Goal: Communication & Community: Answer question/provide support

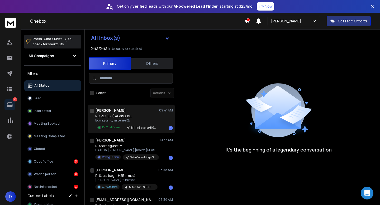
click at [163, 118] on div "RE: RE: [EXT] Audit QHSE Buongiorno, va bene il 27 Da Qualificare Mitric Sistem…" at bounding box center [134, 122] width 78 height 16
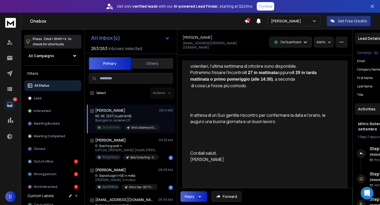
scroll to position [469, 0]
click at [348, 40] on button "button" at bounding box center [342, 42] width 12 height 11
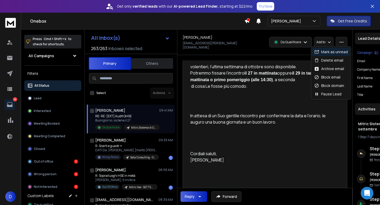
click at [331, 51] on div "Mark as unread" at bounding box center [332, 51] width 34 height 5
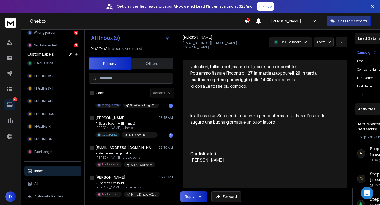
scroll to position [97, 0]
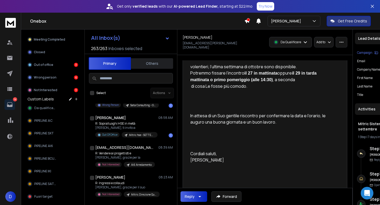
drag, startPoint x: 49, startPoint y: 109, endPoint x: 80, endPoint y: 111, distance: 31.8
click at [49, 109] on span "Da qualificare" at bounding box center [45, 108] width 22 height 4
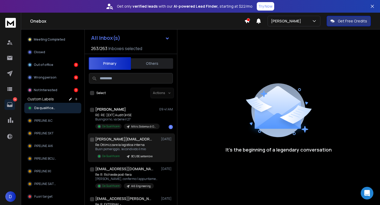
scroll to position [42, 0]
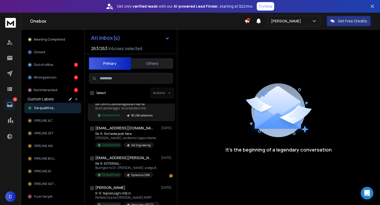
click at [160, 111] on div "Re: Ottimizzare la logistica interna Buon pomeriggio, le condivido il mio Da Qu…" at bounding box center [134, 110] width 78 height 16
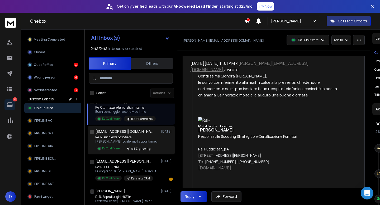
scroll to position [33, 0]
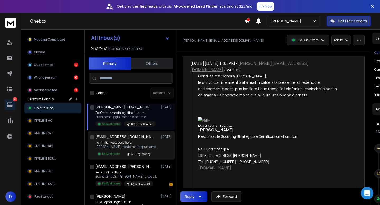
click at [159, 146] on div "Re: R: Richieste post-fiera Buongiorno Camilla, confermo l’appuntamento per mer…" at bounding box center [134, 149] width 78 height 16
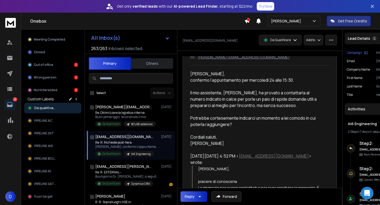
scroll to position [49, 0]
drag, startPoint x: 267, startPoint y: 165, endPoint x: 193, endPoint y: 164, distance: 74.2
click at [193, 164] on div "On Monday, Sep 15, 2025 at 4:52 PM < CamillaLaura.Scalsafarini@miele.com > wrot…" at bounding box center [257, 159] width 135 height 13
copy div "CamillaLaura.Scalsafarini@miele.com >"
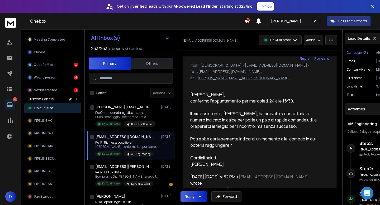
scroll to position [30, 0]
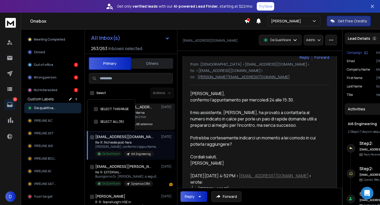
drag, startPoint x: 148, startPoint y: 119, endPoint x: 173, endPoint y: 119, distance: 24.8
click at [148, 119] on p "Buon pomeriggio, le condivido il mio" at bounding box center [125, 117] width 60 height 4
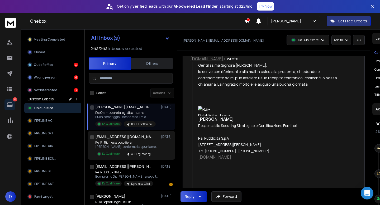
scroll to position [107, 0]
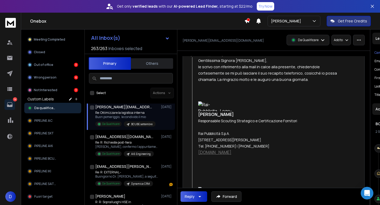
click at [147, 148] on p "Buongiorno Camilla, confermo l’appuntamento per mercoledì" at bounding box center [126, 147] width 63 height 4
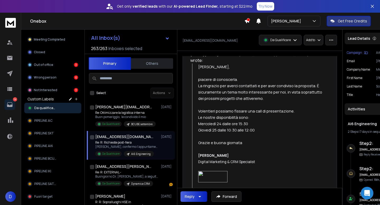
scroll to position [152, 0]
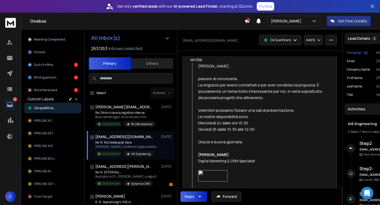
drag, startPoint x: 199, startPoint y: 156, endPoint x: 232, endPoint y: 155, distance: 33.0
click at [232, 155] on div "Camilla Scalsafarini" at bounding box center [261, 155] width 127 height 6
copy span "Camilla Scalsafarini"
drag, startPoint x: 256, startPoint y: 162, endPoint x: 199, endPoint y: 163, distance: 57.1
click at [199, 163] on div "Digital Marketing & CRM Specialist" at bounding box center [261, 161] width 127 height 6
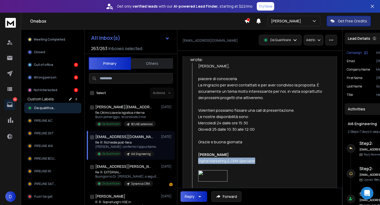
copy span "Digital Marketing & CRM Specialist"
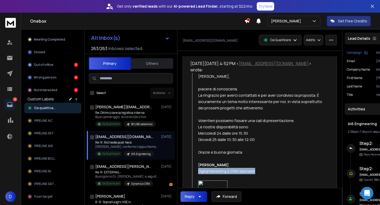
scroll to position [97, 0]
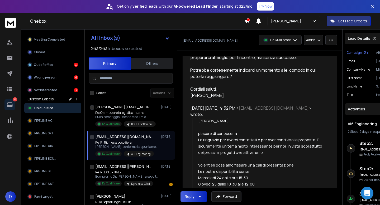
drag, startPoint x: 266, startPoint y: 117, endPoint x: 194, endPoint y: 115, distance: 71.9
click at [194, 115] on div "On Monday, Sep 15, 2025 at 4:52 PM < CamillaLaura.Scalsafarini@miele.com > wrot…" at bounding box center [257, 111] width 135 height 13
copy link "CamillaLaura.Scalsafarini@miele.com"
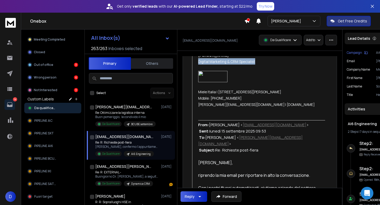
scroll to position [267, 0]
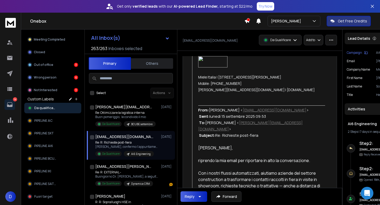
drag, startPoint x: 219, startPoint y: 84, endPoint x: 240, endPoint y: 85, distance: 21.4
click at [240, 85] on div "Miele Italia | Strada di Circonvallazione 27 | 39057 S. Michele - Appiano (Bz) …" at bounding box center [261, 80] width 127 height 13
copy span "3473638382"
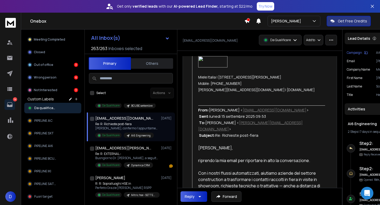
scroll to position [52, 0]
click at [291, 42] on p "Da Qualificare" at bounding box center [280, 40] width 21 height 4
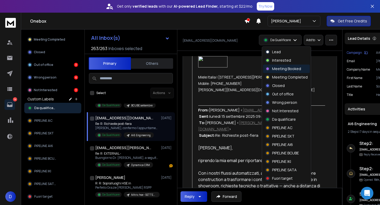
click at [286, 71] on p "Meeting Booked" at bounding box center [286, 68] width 29 height 5
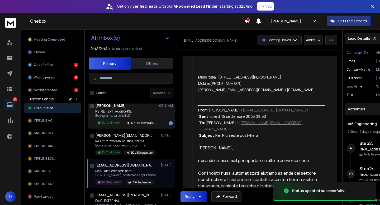
scroll to position [4, 0]
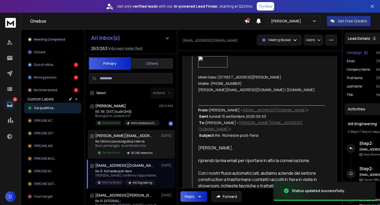
click at [158, 146] on div "Re: Ottimizzare la logistica interna Buon pomeriggio, le condivido il mio Da Qu…" at bounding box center [134, 148] width 78 height 16
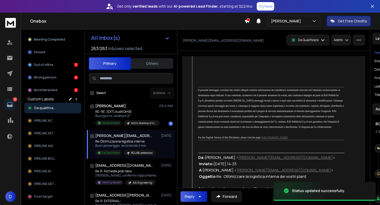
click at [305, 41] on p "Da Qualificare" at bounding box center [308, 40] width 21 height 4
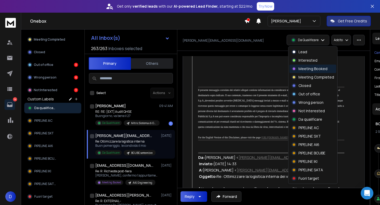
click at [307, 71] on p "Meeting Booked" at bounding box center [313, 68] width 29 height 5
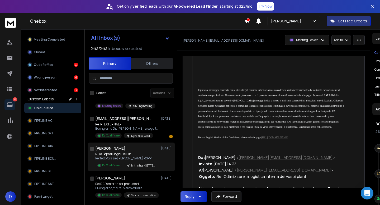
scroll to position [91, 0]
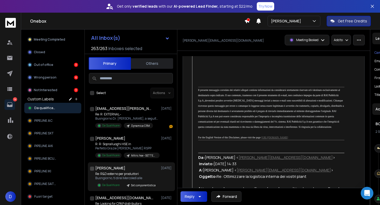
click at [155, 179] on p "Buongiorno, ti direi Mercoledì alle" at bounding box center [126, 178] width 63 height 4
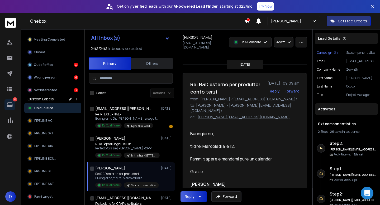
click at [259, 42] on p "Da Qualificare" at bounding box center [251, 42] width 21 height 4
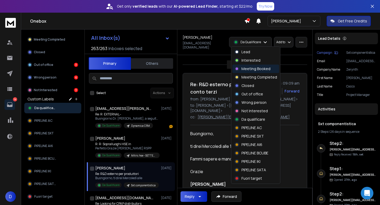
click at [257, 69] on p "Meeting Booked" at bounding box center [256, 68] width 29 height 5
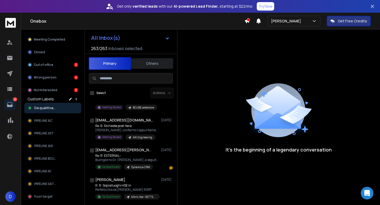
scroll to position [0, 0]
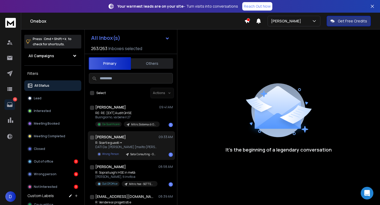
scroll to position [7, 0]
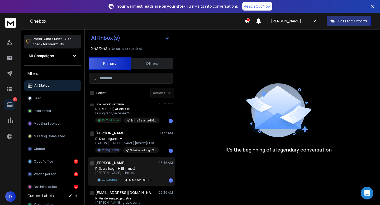
click at [153, 173] on p "[PERSON_NAME], ti invito a" at bounding box center [126, 173] width 62 height 4
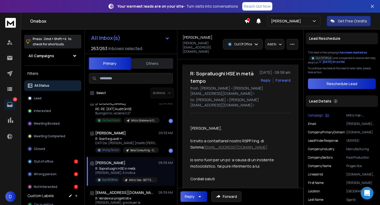
scroll to position [15, 0]
drag, startPoint x: 201, startPoint y: 81, endPoint x: 263, endPoint y: 82, distance: 62.1
click at [263, 86] on p "from: Marco Sgarbi <m.sgarbi@progeo.net>" at bounding box center [240, 91] width 100 height 11
copy p "Marco Sgarbi <m.sgarbi@progeo.net"
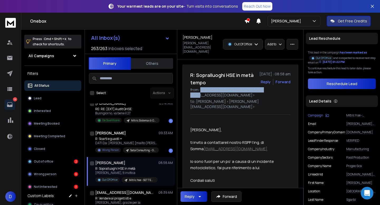
scroll to position [17, 0]
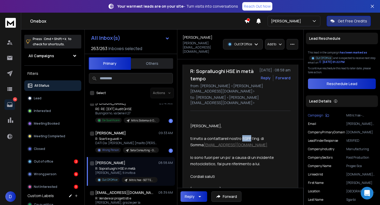
drag, startPoint x: 241, startPoint y: 120, endPoint x: 251, endPoint y: 121, distance: 9.3
click at [251, 136] on span "ti invito a contattareil nostro RSPP l’ing. di Somma a.disomma@progeo.net" at bounding box center [228, 142] width 77 height 12
copy span "RSPP"
drag, startPoint x: 235, startPoint y: 127, endPoint x: 191, endPoint y: 127, distance: 43.8
click at [191, 136] on p "ti invito a contattareil nostro RSPP l’ing. di Somma a.disomma@progeo.net" at bounding box center [238, 142] width 96 height 13
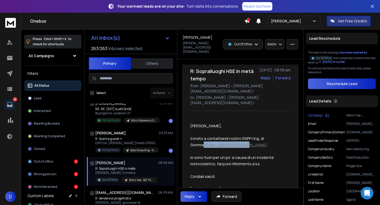
copy link "[EMAIL_ADDRESS][DOMAIN_NAME]"
drag, startPoint x: 232, startPoint y: 85, endPoint x: 265, endPoint y: 86, distance: 32.5
click at [265, 95] on p "to: Amedeo Cappitella <cappitella@mitric.biz>" at bounding box center [240, 100] width 100 height 11
drag, startPoint x: 232, startPoint y: 85, endPoint x: 259, endPoint y: 85, distance: 27.2
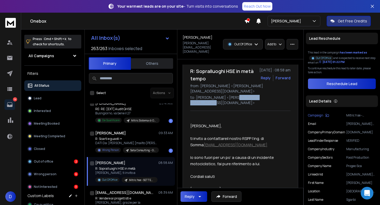
click at [265, 95] on p "to: Amedeo Cappitella <cappitella@mitric.biz>" at bounding box center [240, 100] width 100 height 11
drag, startPoint x: 231, startPoint y: 84, endPoint x: 265, endPoint y: 86, distance: 33.6
click at [266, 95] on p "to: Amedeo Cappitella <cappitella@mitric.biz>" at bounding box center [240, 100] width 100 height 11
copy p "[PERSON_NAME][EMAIL_ADDRESS][DOMAIN_NAME]"
click at [247, 42] on p "Out Of Office" at bounding box center [244, 44] width 18 height 4
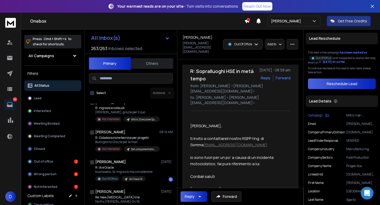
scroll to position [128, 0]
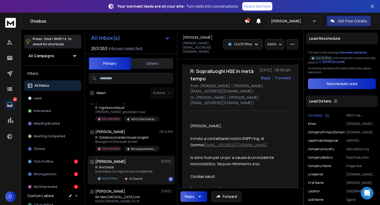
click at [152, 168] on div "R: IA e Oracle buonasera, la ringrazio ma considererei Out Of Office Iki Cloud …" at bounding box center [134, 174] width 78 height 16
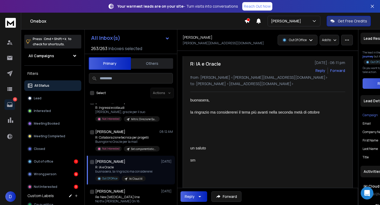
scroll to position [25, 0]
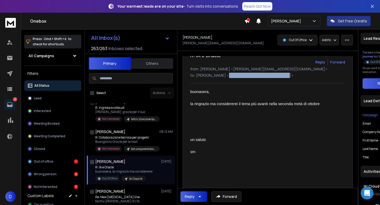
drag, startPoint x: 226, startPoint y: 77, endPoint x: 274, endPoint y: 78, distance: 48.3
click at [274, 78] on p "to: Marco Ondradu <marcoondradu@iki-cloud.live>" at bounding box center [267, 75] width 155 height 5
copy p "[EMAIL_ADDRESS][DOMAIN_NAME]"
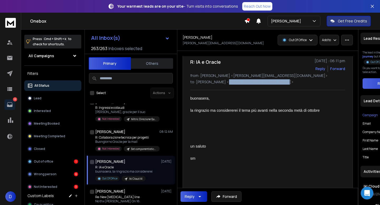
scroll to position [18, 0]
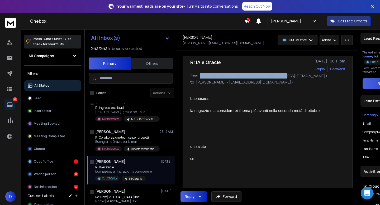
drag, startPoint x: 201, startPoint y: 76, endPoint x: 270, endPoint y: 77, distance: 69.0
click at [270, 77] on p "from: Sergio Mattiuz <sergio.mattiuz@ania.it>" at bounding box center [267, 75] width 155 height 5
copy p "Sergio Mattiuz <sergio.mattiuz@ania.it>"
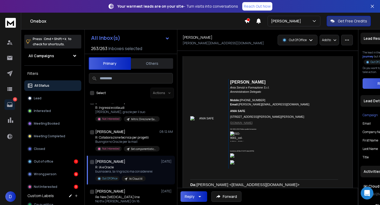
scroll to position [147, 0]
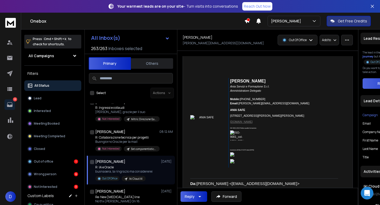
drag, startPoint x: 249, startPoint y: 122, endPoint x: 272, endPoint y: 122, distance: 22.7
click at [272, 107] on td "Sergio Mattiuz Ania Servizi e Formazione S.r.l. Amministratore Delegato Mobile:…" at bounding box center [282, 92] width 106 height 29
copy span "3497817058"
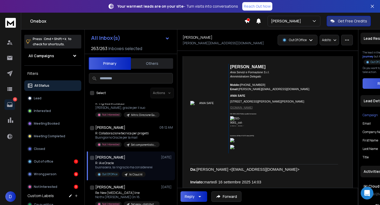
scroll to position [138, 0]
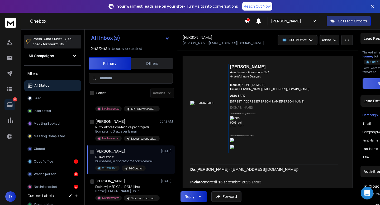
click at [293, 38] on p "Out Of Office" at bounding box center [298, 40] width 18 height 4
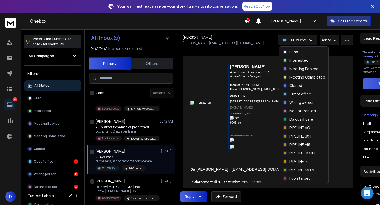
click at [225, 90] on td at bounding box center [209, 109] width 38 height 90
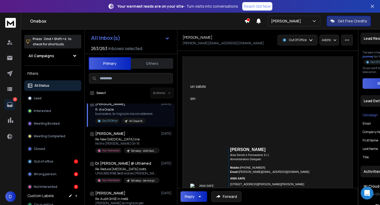
scroll to position [38, 0]
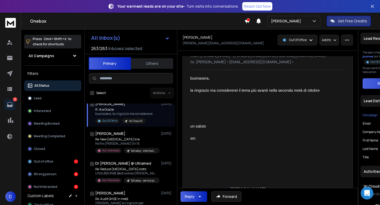
drag, startPoint x: 203, startPoint y: 164, endPoint x: 188, endPoint y: 85, distance: 80.1
copy div "buonasera, la ringrazio ma considererei il tema più avanti nella seconda metà d…"
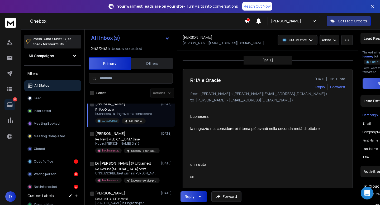
drag, startPoint x: 196, startPoint y: 194, endPoint x: 201, endPoint y: 189, distance: 6.9
click at [197, 194] on div "Reply" at bounding box center [194, 197] width 18 height 6
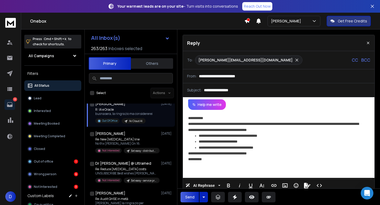
click at [297, 129] on p "**********" at bounding box center [276, 127] width 176 height 12
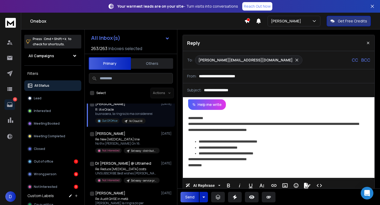
click at [273, 154] on p "**********" at bounding box center [281, 154] width 165 height 6
click at [200, 166] on p "**********" at bounding box center [276, 166] width 176 height 6
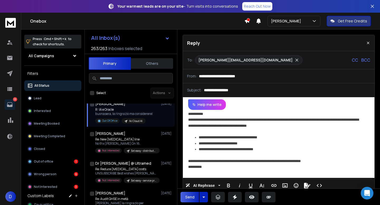
scroll to position [9, 0]
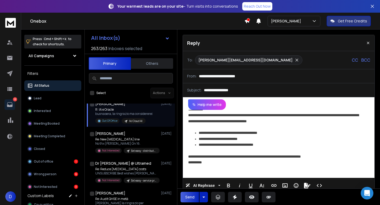
click at [195, 164] on p "**********" at bounding box center [276, 163] width 176 height 6
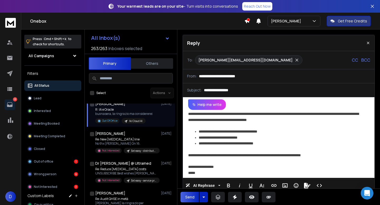
scroll to position [0, 0]
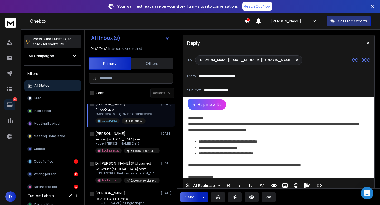
click at [232, 125] on p "**********" at bounding box center [276, 130] width 176 height 18
click at [292, 146] on p "**********" at bounding box center [281, 148] width 165 height 6
click at [366, 61] on p "BCC" at bounding box center [366, 60] width 9 height 6
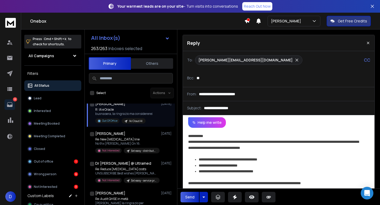
type input "**********"
click at [263, 142] on div "**********" at bounding box center [278, 162] width 190 height 68
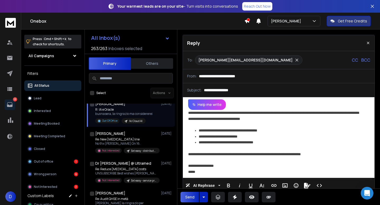
scroll to position [16, 0]
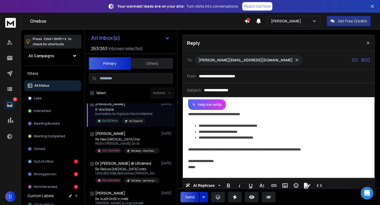
click at [192, 199] on button "Send" at bounding box center [190, 197] width 18 height 11
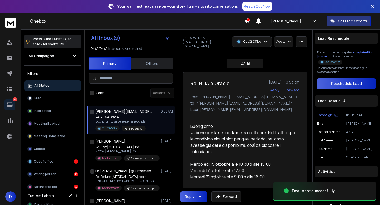
scroll to position [177, 0]
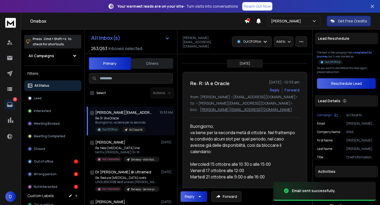
click at [260, 40] on p "Out Of Office" at bounding box center [253, 42] width 18 height 4
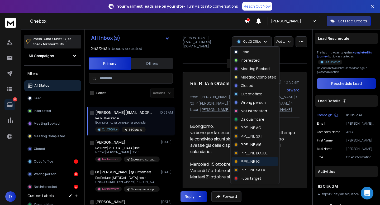
click at [254, 160] on p "PIPELINE IKI" at bounding box center [250, 161] width 19 height 5
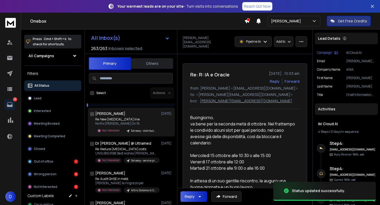
scroll to position [127, 0]
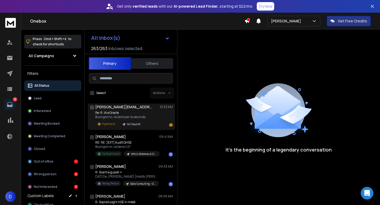
scroll to position [7, 0]
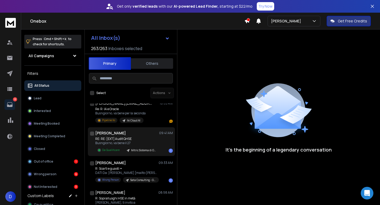
click at [169, 149] on div "1" at bounding box center [171, 151] width 4 height 4
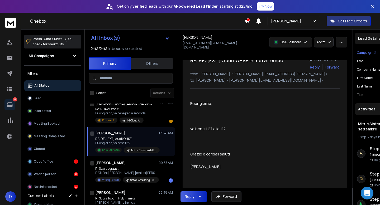
scroll to position [24, 0]
drag, startPoint x: 227, startPoint y: 70, endPoint x: 271, endPoint y: 70, distance: 43.8
click at [271, 71] on p "from: Laura Baglioni <baglioni.laura@it.sika.com>" at bounding box center [265, 73] width 150 height 5
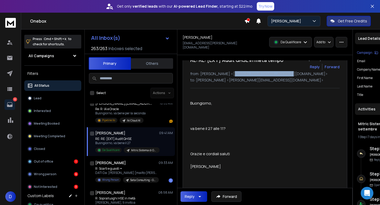
copy p "[EMAIL_ADDRESS][PERSON_NAME][DOMAIN_NAME]"
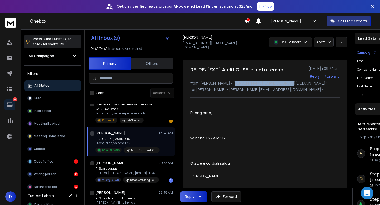
scroll to position [0, 0]
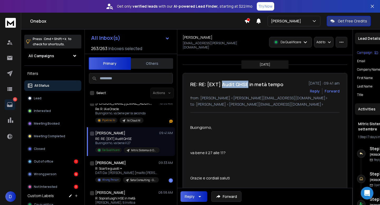
drag, startPoint x: 221, startPoint y: 81, endPoint x: 247, endPoint y: 82, distance: 25.6
click at [247, 82] on h1 "RE: RE: [EXT] Audit QHSE in metà tempo" at bounding box center [236, 84] width 93 height 7
copy h1 "Audit QHSE"
drag, startPoint x: 253, startPoint y: 95, endPoint x: 270, endPoint y: 97, distance: 16.5
click at [270, 97] on div "RE: RE: [EXT] Audit QHSE in metà tempo 17 September 2025 : 09:41 am Reply Forwa…" at bounding box center [265, 94] width 150 height 26
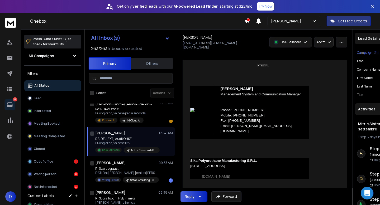
scroll to position [167, 0]
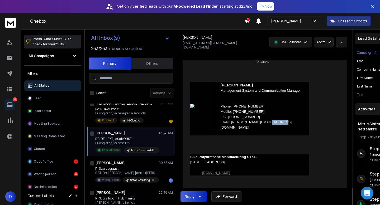
drag, startPoint x: 281, startPoint y: 132, endPoint x: 267, endPoint y: 134, distance: 14.4
click at [267, 130] on td "Laura Baglioni Management System and Communication Manager Phone: +39-0321-7712…" at bounding box center [262, 106] width 94 height 48
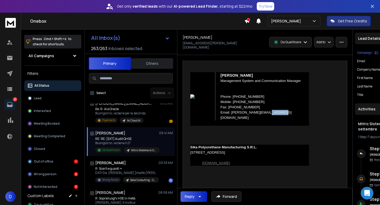
scroll to position [177, 0]
drag, startPoint x: 272, startPoint y: 152, endPoint x: 191, endPoint y: 154, distance: 80.6
click at [191, 154] on td "Sika Polyurethane Manufacturing S.R.L. Via Crosa 23/31 · 28065 Cerano (NO) · It…" at bounding box center [249, 155] width 119 height 21
click at [202, 165] on link "www.sika.it" at bounding box center [216, 163] width 28 height 4
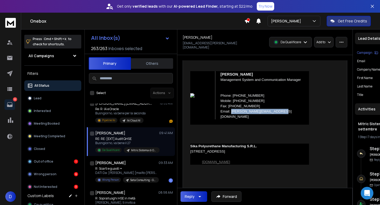
drag, startPoint x: 283, startPoint y: 121, endPoint x: 233, endPoint y: 123, distance: 49.7
click at [233, 120] on td "Laura Baglioni Management System and Communication Manager Phone: +39-0321-7712…" at bounding box center [262, 95] width 94 height 48
copy span "[EMAIL_ADDRESS][PERSON_NAME][DOMAIN_NAME]"
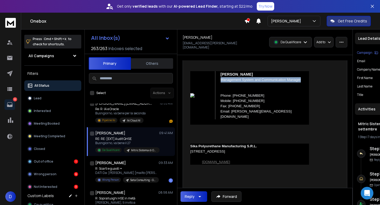
drag, startPoint x: 221, startPoint y: 80, endPoint x: 242, endPoint y: 86, distance: 22.1
click at [242, 86] on td "Laura Baglioni Management System and Communication Manager Phone: +39-0321-7712…" at bounding box center [262, 95] width 94 height 48
copy span "Management System and Communication Manager"
drag, startPoint x: 244, startPoint y: 111, endPoint x: 272, endPoint y: 110, distance: 27.5
click at [272, 110] on td "Laura Baglioni Management System and Communication Manager Phone: +39-0321-7712…" at bounding box center [262, 95] width 94 height 48
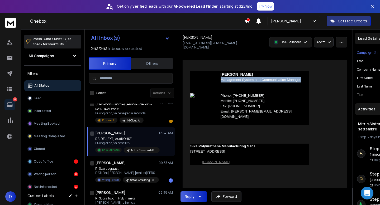
copy span "335 189 3584"
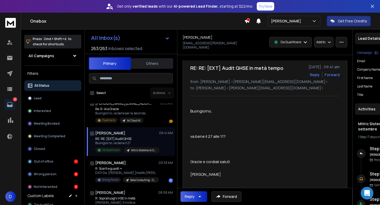
scroll to position [45, 0]
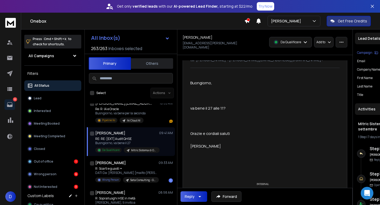
click at [198, 198] on icon "button" at bounding box center [200, 197] width 6 height 6
click at [198, 172] on p "Reply" at bounding box center [195, 172] width 10 height 5
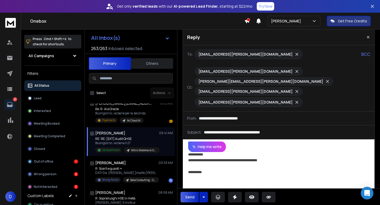
scroll to position [12, 0]
click at [226, 152] on div "**********" at bounding box center [278, 186] width 190 height 68
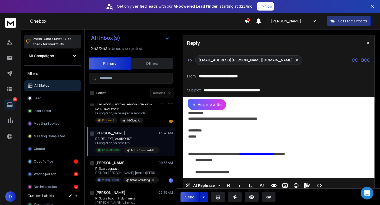
scroll to position [0, 0]
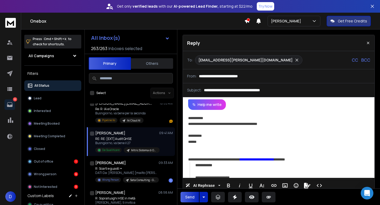
click at [194, 199] on button "Send" at bounding box center [190, 197] width 18 height 11
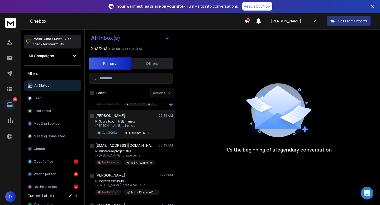
scroll to position [83, 0]
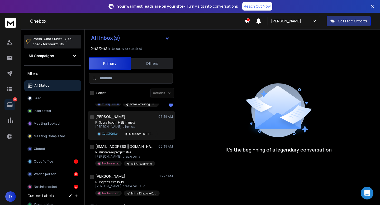
click at [163, 128] on div "R: Sopralluoghi HSE in metà [PERSON_NAME], ti invito a Out Of Office Mitric hse…" at bounding box center [134, 129] width 78 height 16
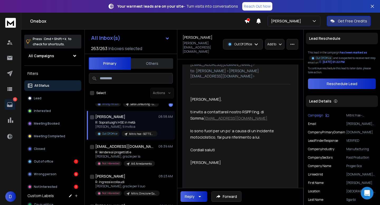
scroll to position [45, 0]
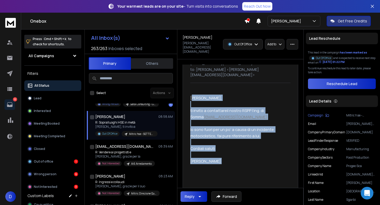
drag, startPoint x: 211, startPoint y: 150, endPoint x: 194, endPoint y: 78, distance: 73.5
click at [193, 95] on span "[PERSON_NAME]," at bounding box center [206, 97] width 32 height 5
drag, startPoint x: 190, startPoint y: 79, endPoint x: 216, endPoint y: 145, distance: 70.9
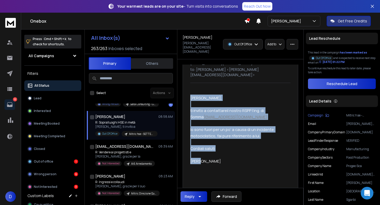
copy div "[PERSON_NAME], ti invito a contattareil nostro RSPP l’ing. di Somma [EMAIL_ADDR…"
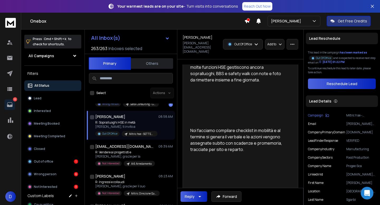
scroll to position [354, 0]
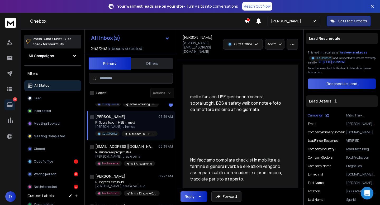
click at [193, 200] on div "Reply" at bounding box center [194, 197] width 18 height 6
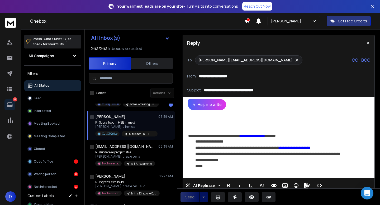
click at [353, 61] on p "CC" at bounding box center [355, 60] width 6 height 6
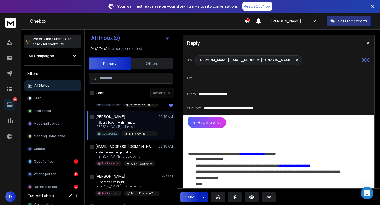
click at [305, 61] on input at bounding box center [323, 60] width 37 height 10
type input "**********"
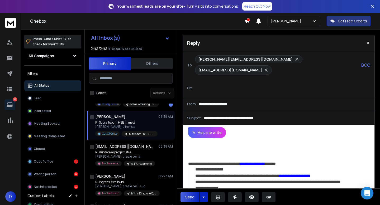
click at [366, 62] on p "BCC" at bounding box center [366, 65] width 9 height 6
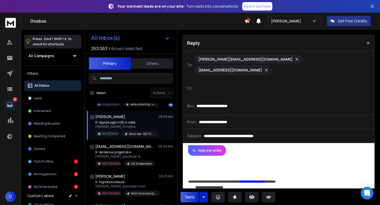
click at [234, 101] on input "**********" at bounding box center [215, 106] width 37 height 10
type input "**********"
click at [249, 101] on div at bounding box center [284, 106] width 174 height 10
click at [206, 156] on div "**********" at bounding box center [278, 190] width 190 height 68
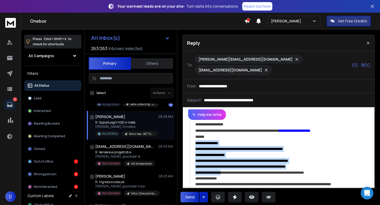
scroll to position [31, 0]
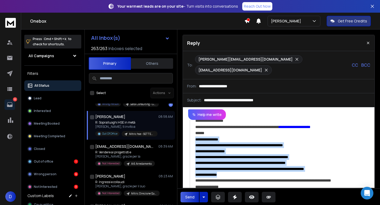
drag, startPoint x: 195, startPoint y: 142, endPoint x: 225, endPoint y: 165, distance: 37.3
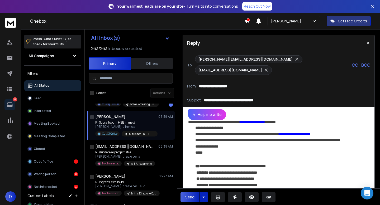
scroll to position [0, 0]
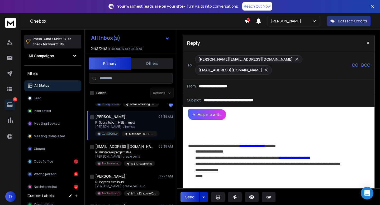
click at [202, 125] on div at bounding box center [278, 128] width 180 height 6
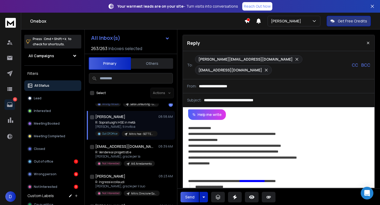
click at [234, 125] on p "**********" at bounding box center [276, 131] width 176 height 12
click at [309, 125] on p "**********" at bounding box center [276, 131] width 176 height 12
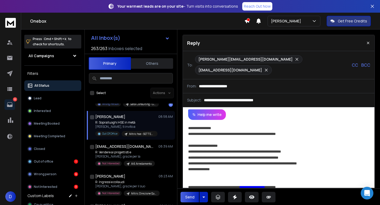
click at [302, 143] on p "**********" at bounding box center [276, 152] width 176 height 18
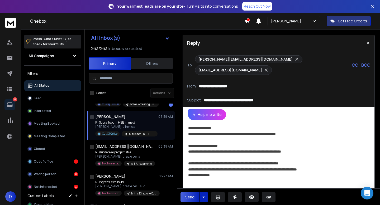
click at [304, 155] on p "**********" at bounding box center [276, 155] width 176 height 24
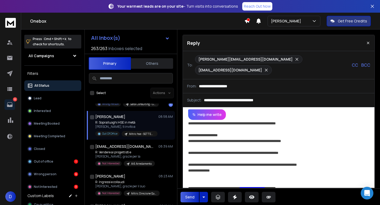
scroll to position [12, 0]
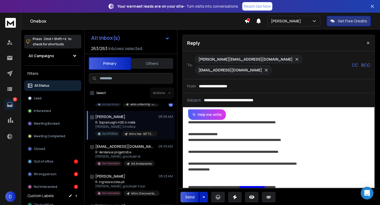
click at [331, 161] on p "**********" at bounding box center [276, 164] width 176 height 6
click at [202, 179] on div at bounding box center [278, 182] width 180 height 6
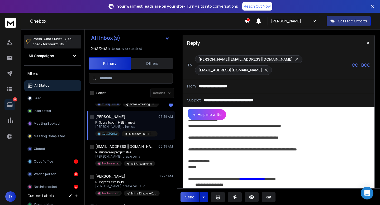
scroll to position [19, 0]
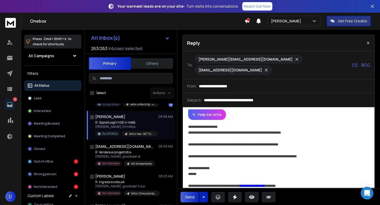
click at [192, 202] on button "Send" at bounding box center [190, 197] width 18 height 11
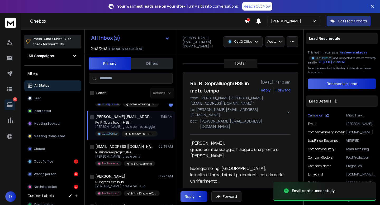
click at [241, 40] on p "Out Of Office" at bounding box center [244, 42] width 18 height 4
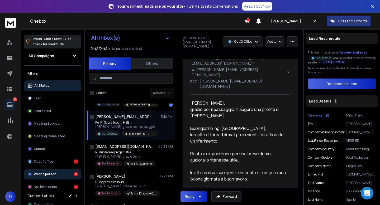
scroll to position [109, 0]
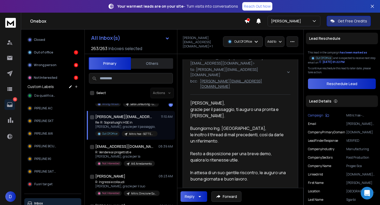
click at [76, 87] on icon at bounding box center [76, 87] width 4 height 4
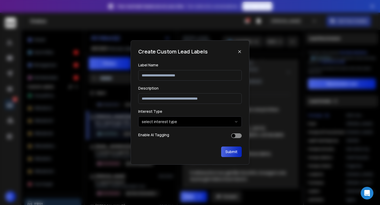
click at [182, 78] on input "Label Name" at bounding box center [190, 75] width 104 height 11
type input "**********"
click at [189, 123] on button "select interest type" at bounding box center [190, 122] width 104 height 11
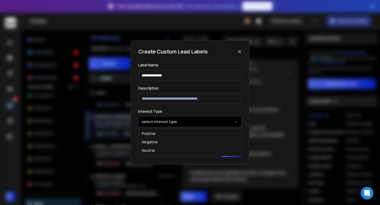
select select "*******"
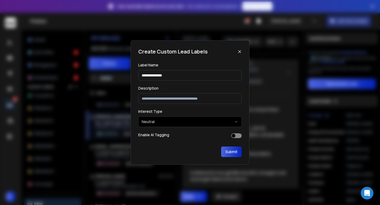
click at [186, 96] on input "Description" at bounding box center [190, 99] width 104 height 11
type input "**********"
click at [228, 154] on button "Submit" at bounding box center [231, 152] width 21 height 11
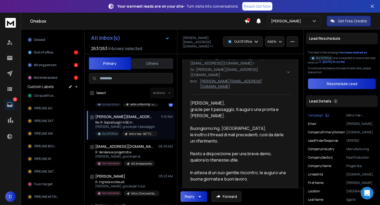
click at [245, 37] on div "Out Of Office" at bounding box center [242, 42] width 39 height 10
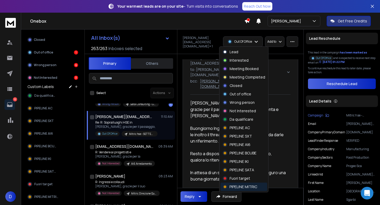
click at [237, 190] on div "PIPELINE MITRIC" at bounding box center [244, 187] width 47 height 8
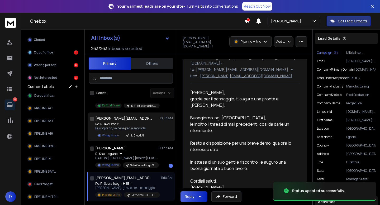
scroll to position [0, 0]
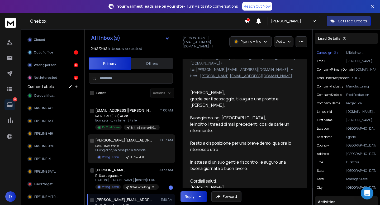
click at [156, 149] on div "Re: R: IA e Oracle Buongiorno, va bene per la seconda Wrong Person Iki Cloud AI" at bounding box center [134, 152] width 78 height 16
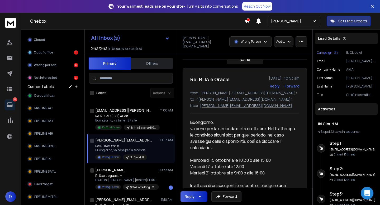
scroll to position [9, 0]
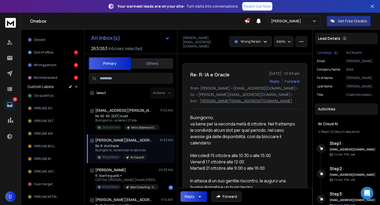
click at [248, 43] on div "Wrong Person" at bounding box center [251, 42] width 42 height 10
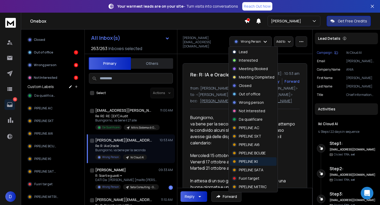
click at [248, 158] on div "PIPELINE IKI" at bounding box center [253, 162] width 47 height 8
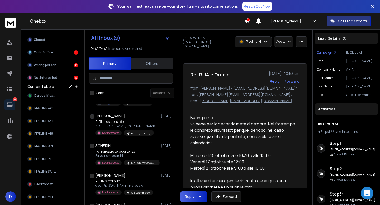
scroll to position [354, 0]
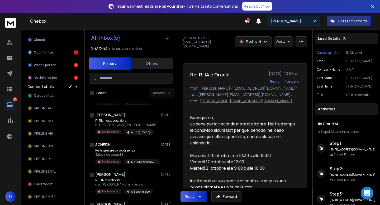
click at [296, 21] on p "[PERSON_NAME]" at bounding box center [287, 20] width 32 height 5
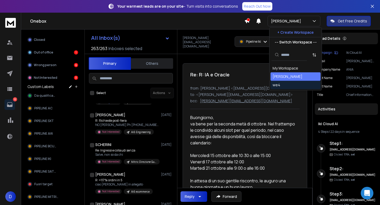
click at [286, 86] on div "we4" at bounding box center [296, 85] width 50 height 8
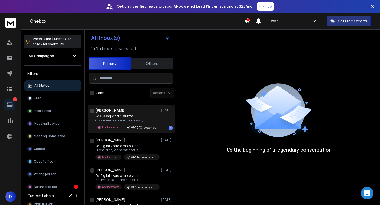
click at [130, 116] on p "Re: CRO agile e strutturata" at bounding box center [126, 116] width 63 height 4
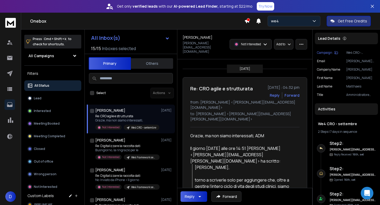
click at [287, 21] on div "we4" at bounding box center [294, 20] width 46 height 5
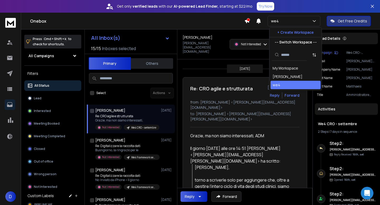
click at [281, 75] on div "[PERSON_NAME]" at bounding box center [288, 76] width 30 height 5
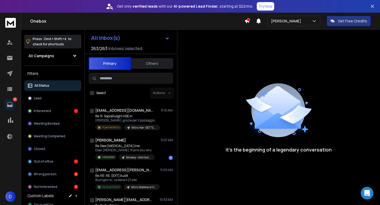
click at [147, 143] on div "[PERSON_NAME] 11:07 AM" at bounding box center [134, 140] width 78 height 5
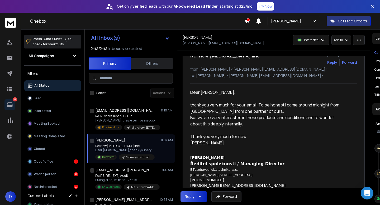
scroll to position [25, 0]
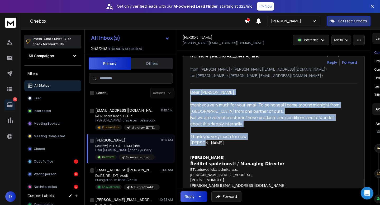
drag, startPoint x: 209, startPoint y: 146, endPoint x: 191, endPoint y: 93, distance: 55.6
click at [191, 93] on div "Dear [PERSON_NAME], thank you very much for your email. To be honest I came aro…" at bounding box center [267, 120] width 154 height 63
copy div "Dear [PERSON_NAME], thank you very much for your email. To be honest I came aro…"
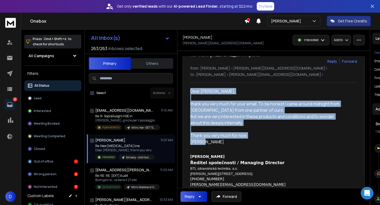
click at [264, 144] on div "[PERSON_NAME]" at bounding box center [267, 142] width 154 height 6
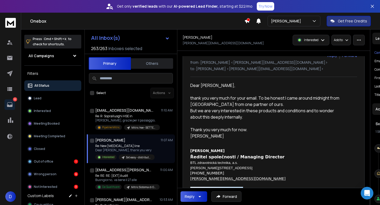
scroll to position [32, 0]
click at [306, 38] on p "Interested" at bounding box center [311, 40] width 15 height 4
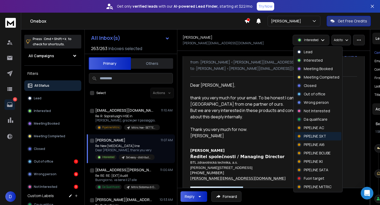
click at [312, 137] on p "PIPELINE SXT" at bounding box center [315, 136] width 22 height 5
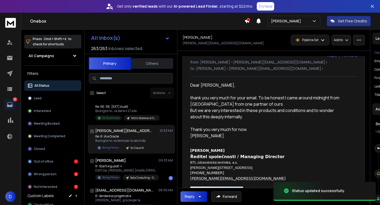
scroll to position [72, 0]
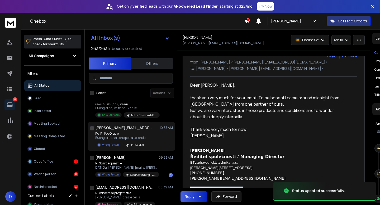
click at [158, 140] on div "Re: R: IA e Oracle Buongiorno, va bene per la seconda Wrong Person Iki Cloud AI" at bounding box center [134, 140] width 78 height 16
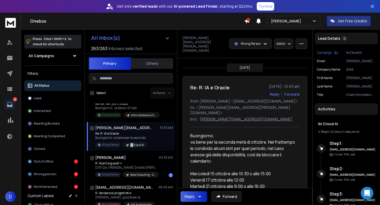
click at [258, 43] on div "Wrong Person" at bounding box center [251, 44] width 42 height 10
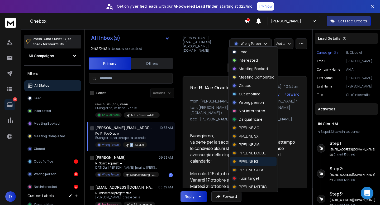
click at [254, 160] on p "PIPELINE IKI" at bounding box center [248, 161] width 19 height 5
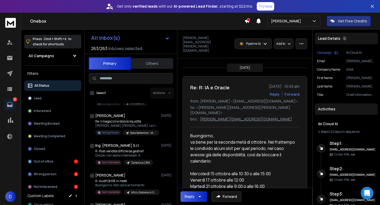
scroll to position [684, 0]
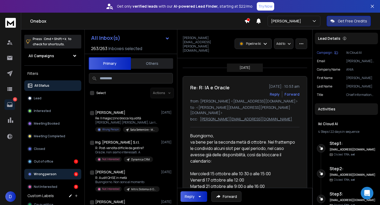
click at [46, 179] on button "Wrong person 6" at bounding box center [52, 174] width 57 height 11
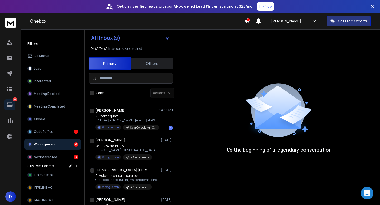
scroll to position [49, 0]
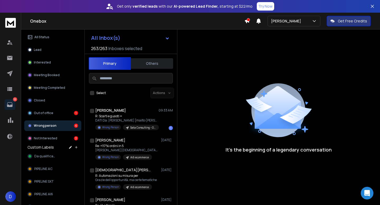
click at [49, 157] on span "Da qualificare" at bounding box center [45, 157] width 22 height 4
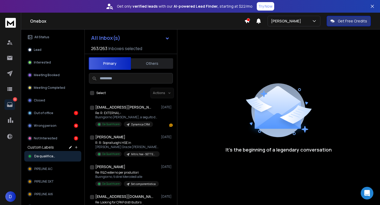
scroll to position [0, 0]
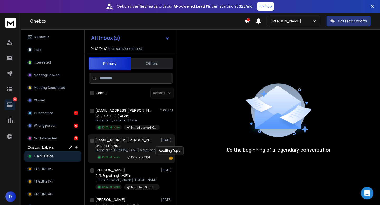
click at [169, 157] on icon at bounding box center [171, 158] width 4 height 3
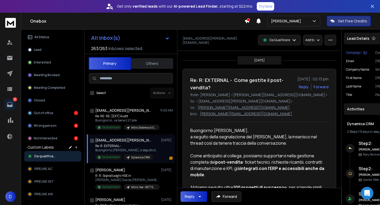
click at [170, 158] on icon at bounding box center [171, 159] width 4 height 4
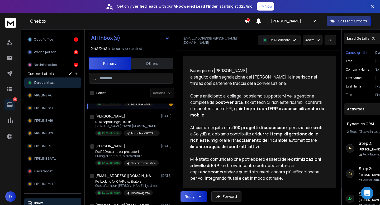
scroll to position [58, 0]
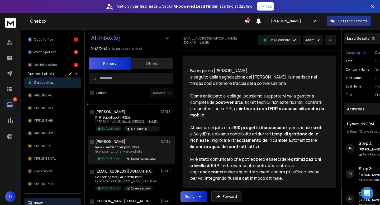
click at [127, 148] on p "Re: R&D esterno per produttori" at bounding box center [126, 148] width 63 height 4
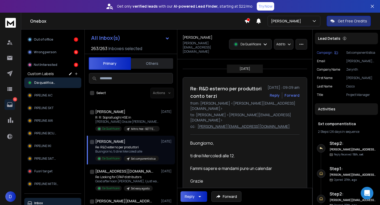
click at [255, 43] on div "Da Qualificare" at bounding box center [251, 44] width 42 height 10
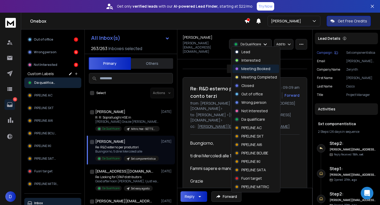
click at [252, 70] on p "Meeting Booked" at bounding box center [256, 68] width 29 height 5
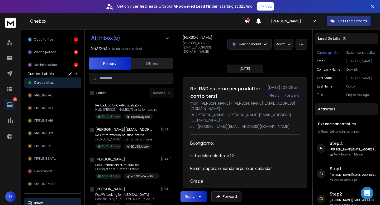
scroll to position [269, 0]
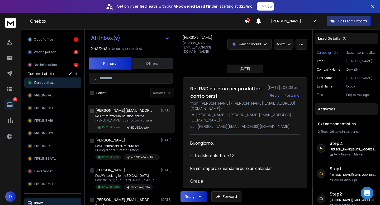
click at [165, 126] on div "Re: Ottimizzare la logistica interna [PERSON_NAME], quando parla di una Da Qual…" at bounding box center [134, 122] width 78 height 16
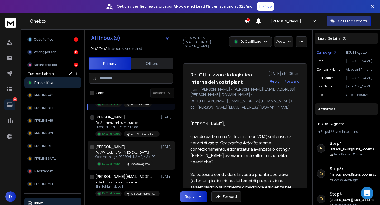
scroll to position [4, 0]
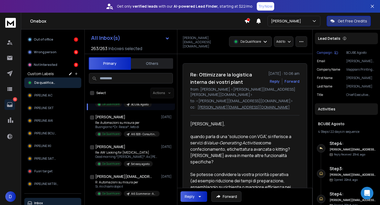
click at [48, 132] on span "PIPELINE BCUBE" at bounding box center [46, 134] width 24 height 4
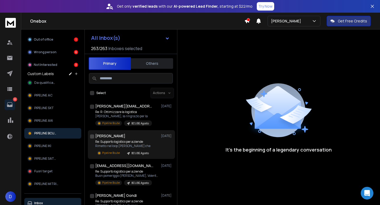
scroll to position [10, 0]
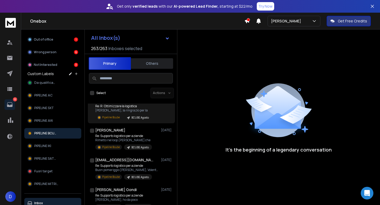
click at [158, 115] on div "Re: R: Ottimizzare la logistica [PERSON_NAME], la ringrazio per la Pipeline Bcu…" at bounding box center [134, 112] width 78 height 16
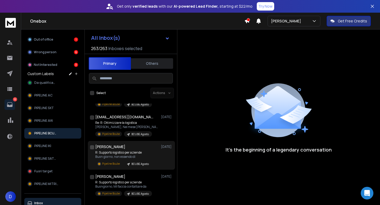
scroll to position [292, 0]
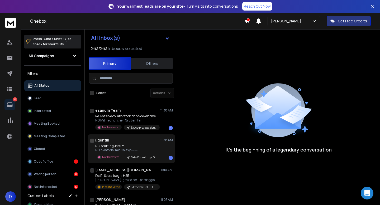
click at [166, 144] on div "[PERSON_NAME] 11:38 AM RE: Scarti e guasti = NOInviato dal mio Galaxy -------- …" at bounding box center [134, 149] width 78 height 22
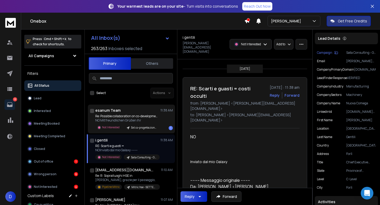
click at [167, 109] on p "11:38 AM" at bounding box center [167, 111] width 12 height 4
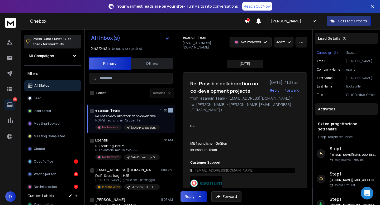
scroll to position [1, 0]
click at [282, 21] on p "[PERSON_NAME]" at bounding box center [287, 20] width 32 height 5
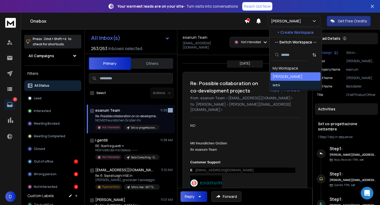
click at [283, 86] on div "we4" at bounding box center [296, 85] width 50 height 8
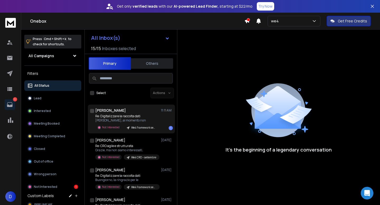
click at [159, 117] on div "Re: Digitalizzare la raccolta dati [PERSON_NAME], al momento non Not Interested…" at bounding box center [127, 122] width 64 height 16
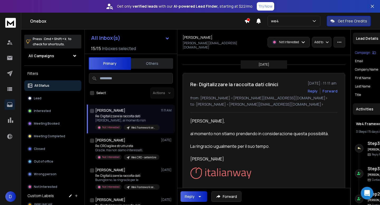
click at [289, 43] on div "Not Interested" at bounding box center [289, 42] width 42 height 10
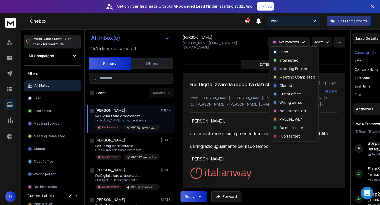
click at [303, 22] on div "we4" at bounding box center [294, 20] width 46 height 5
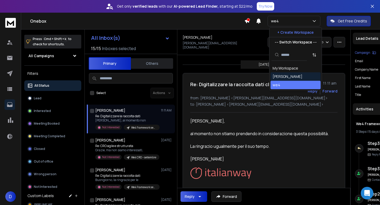
click at [300, 78] on div "[PERSON_NAME]" at bounding box center [296, 77] width 50 height 8
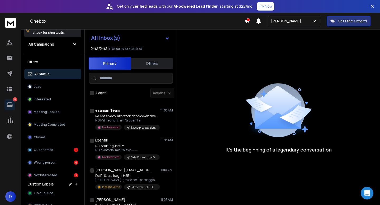
scroll to position [17, 0]
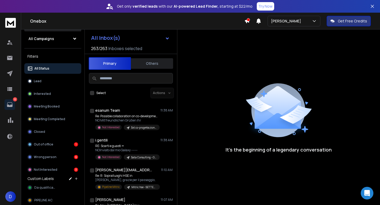
click at [52, 188] on span "Da qualificare" at bounding box center [45, 188] width 22 height 4
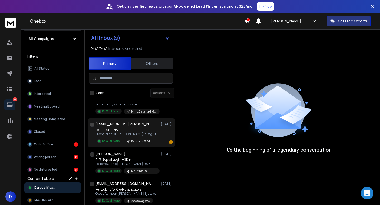
scroll to position [0, 0]
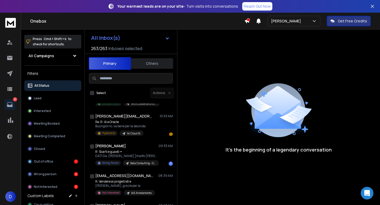
scroll to position [144, 0]
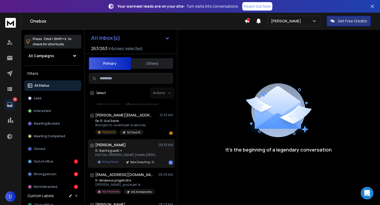
click at [122, 157] on p "DATI Da: [PERSON_NAME] [mailto:[PERSON_NAME][EMAIL_ADDRESS][DOMAIN_NAME]]" at bounding box center [126, 155] width 63 height 4
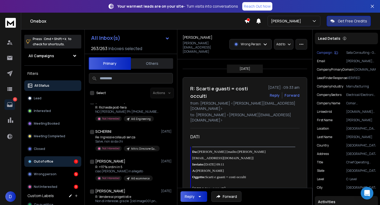
scroll to position [457, 0]
click at [63, 164] on button "Out of office 1" at bounding box center [52, 162] width 57 height 11
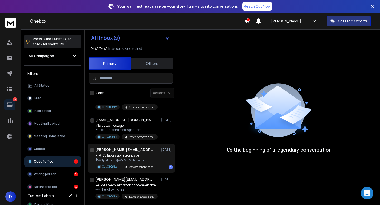
scroll to position [21, 0]
click at [149, 158] on p "Buongiorno In questo momento non" at bounding box center [126, 160] width 62 height 4
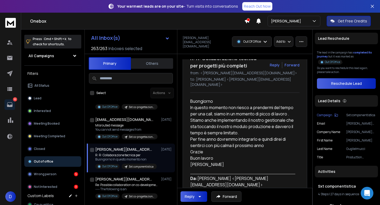
scroll to position [26, 0]
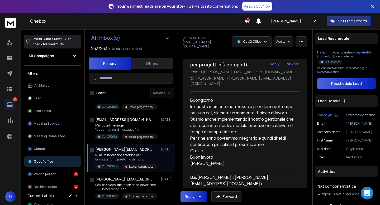
click at [261, 40] on p "Out Of Office" at bounding box center [253, 42] width 18 height 4
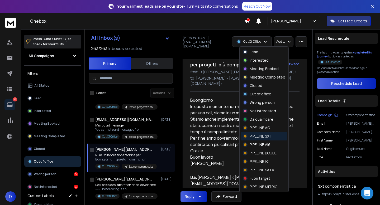
click at [264, 134] on p "PIPELINE SXT" at bounding box center [261, 136] width 22 height 5
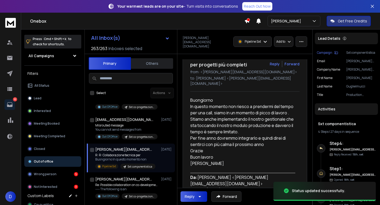
click at [63, 176] on button "Wrong person 5" at bounding box center [52, 174] width 57 height 11
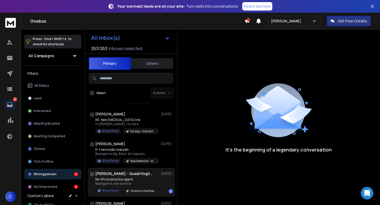
scroll to position [176, 0]
click at [161, 183] on div "Re: KPI condivisi tra reparti Buongiorno, non so chi le Wrong Person Dynamica D…" at bounding box center [134, 185] width 78 height 16
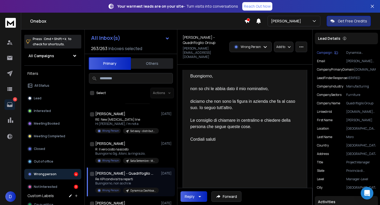
scroll to position [61, 0]
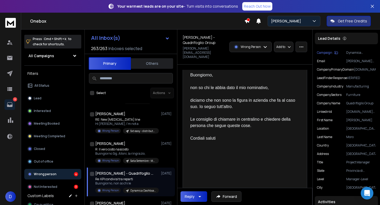
click at [291, 25] on button "[PERSON_NAME]" at bounding box center [294, 21] width 53 height 11
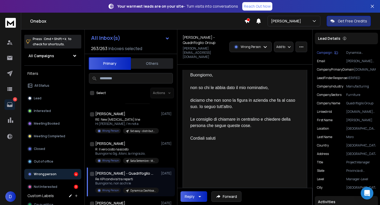
click at [259, 45] on p "Wrong Person" at bounding box center [251, 47] width 20 height 4
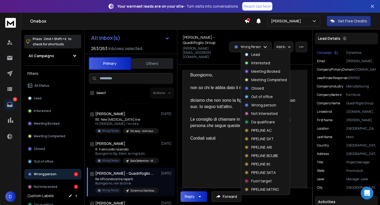
click at [304, 45] on icon "button" at bounding box center [301, 47] width 5 height 5
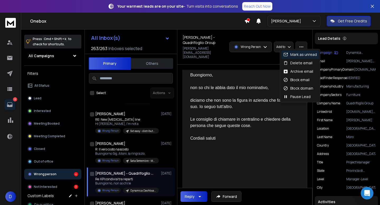
click at [310, 54] on div "Mark as unread" at bounding box center [301, 54] width 34 height 5
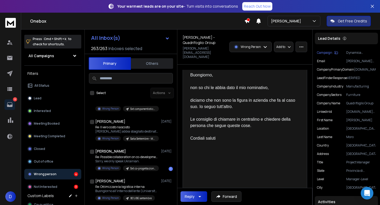
scroll to position [541, 0]
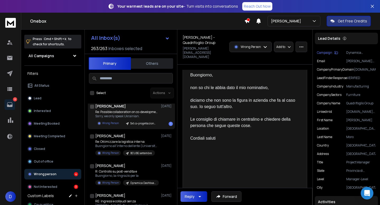
click at [162, 116] on div "Re: Possible collaboration on co-development Sorry, we only speak Ukrainian. Wr…" at bounding box center [134, 118] width 78 height 16
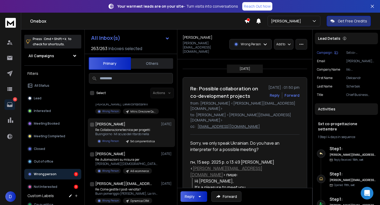
scroll to position [648, 0]
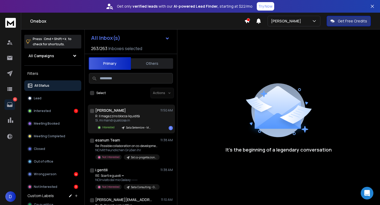
click at [150, 116] on p "R: Il magazzino blocca liquidità" at bounding box center [124, 116] width 59 height 4
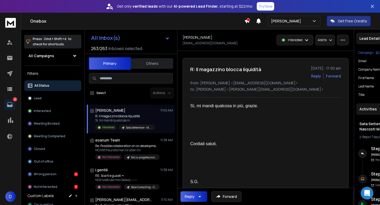
scroll to position [12, 0]
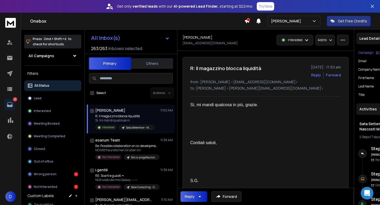
click at [345, 43] on button "button" at bounding box center [343, 40] width 12 height 11
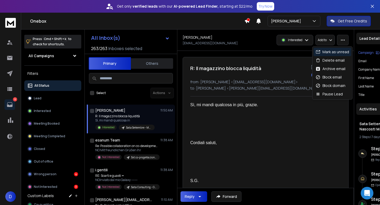
drag, startPoint x: 334, startPoint y: 52, endPoint x: 332, endPoint y: 55, distance: 3.4
click at [334, 52] on div "Mark as unread" at bounding box center [333, 51] width 34 height 5
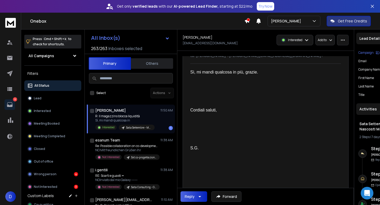
scroll to position [46, 0]
drag, startPoint x: 191, startPoint y: 77, endPoint x: 225, endPoint y: 165, distance: 94.1
drag, startPoint x: 223, startPoint y: 123, endPoint x: 185, endPoint y: 75, distance: 60.9
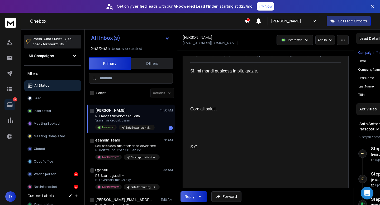
copy div "Sì, mi mandi qualcosa in più, grazie. Cordiali saluti,"
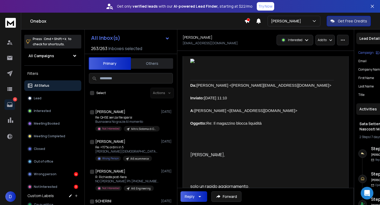
scroll to position [428, 0]
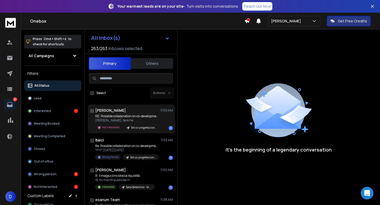
click at [146, 117] on p "RE: Possible collaboration on co-development" at bounding box center [126, 116] width 63 height 4
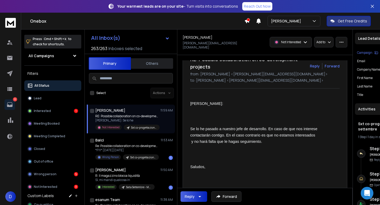
scroll to position [26, 0]
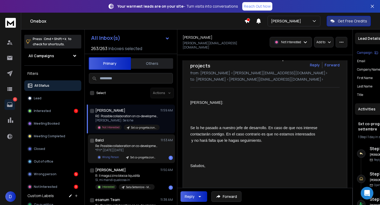
click at [162, 153] on div "Re: Possible collaboration on co-development *FYI* [DATE][DATE] Wrong Person Sx…" at bounding box center [134, 152] width 78 height 16
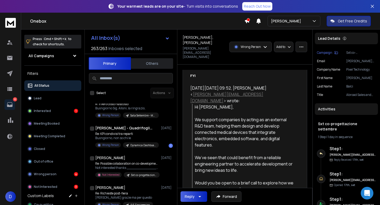
scroll to position [1165, 0]
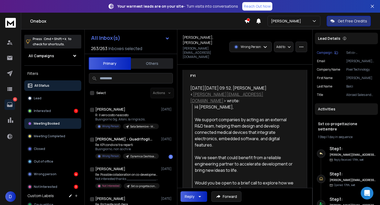
click at [61, 121] on button "Meeting Booked" at bounding box center [52, 124] width 57 height 11
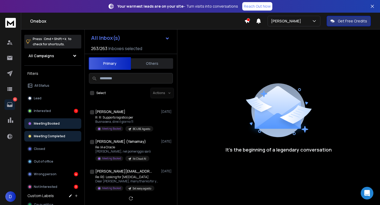
scroll to position [471, 0]
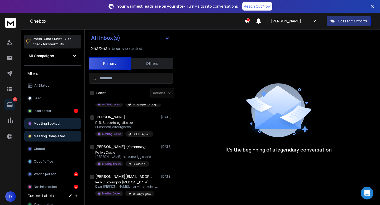
click at [49, 137] on p "Meeting Completed" at bounding box center [49, 136] width 31 height 4
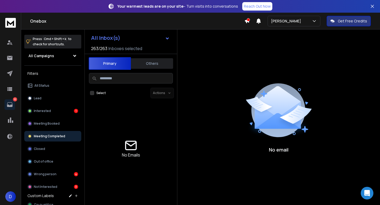
scroll to position [55, 0]
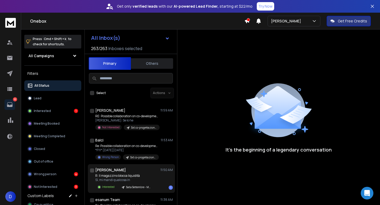
scroll to position [1, 0]
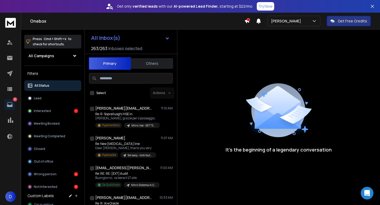
scroll to position [157, 0]
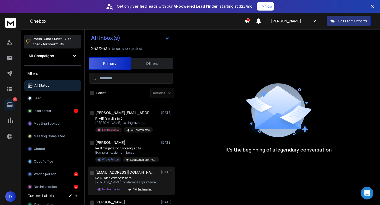
scroll to position [1796, 0]
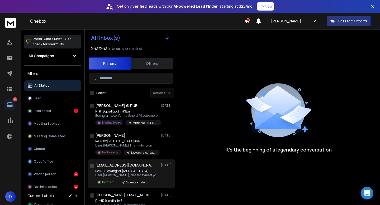
click at [147, 167] on div "as.desnoues@etialis.fr 16 Sep" at bounding box center [134, 165] width 78 height 5
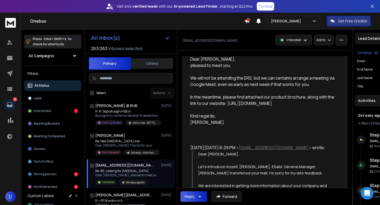
scroll to position [63, 0]
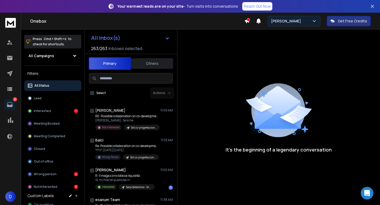
click at [283, 25] on button "[PERSON_NAME]" at bounding box center [294, 21] width 53 height 11
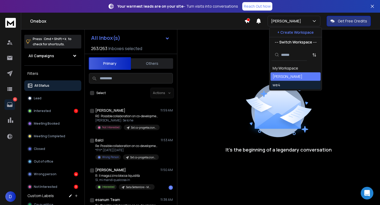
click at [279, 88] on div "we4" at bounding box center [277, 85] width 8 height 5
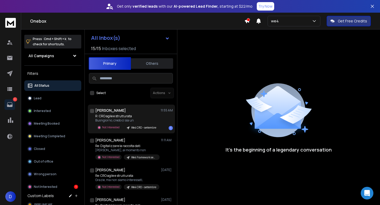
click at [146, 109] on div "Andrea Gelfi 11:55 AM" at bounding box center [134, 110] width 78 height 5
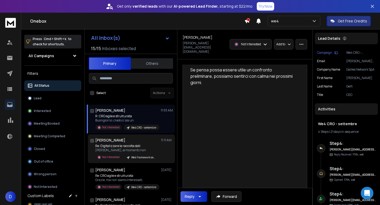
scroll to position [50, 0]
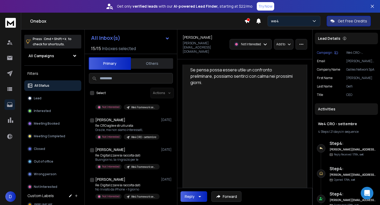
click at [296, 20] on div "we4" at bounding box center [294, 20] width 46 height 5
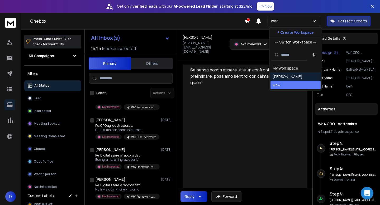
click at [287, 74] on div "[PERSON_NAME]" at bounding box center [288, 76] width 30 height 5
